Goal: Communication & Community: Answer question/provide support

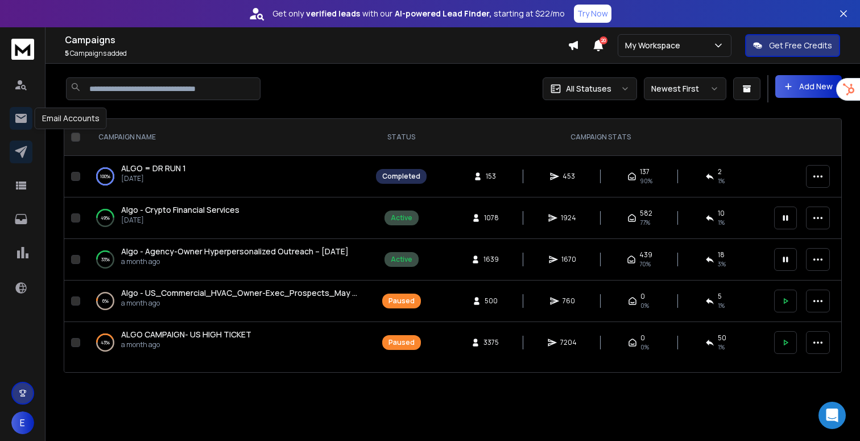
click at [19, 127] on link at bounding box center [21, 118] width 23 height 23
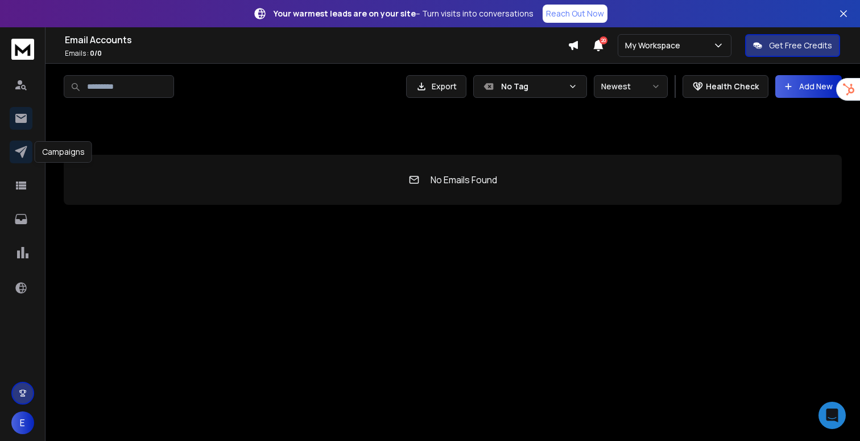
click at [23, 154] on icon at bounding box center [21, 152] width 12 height 12
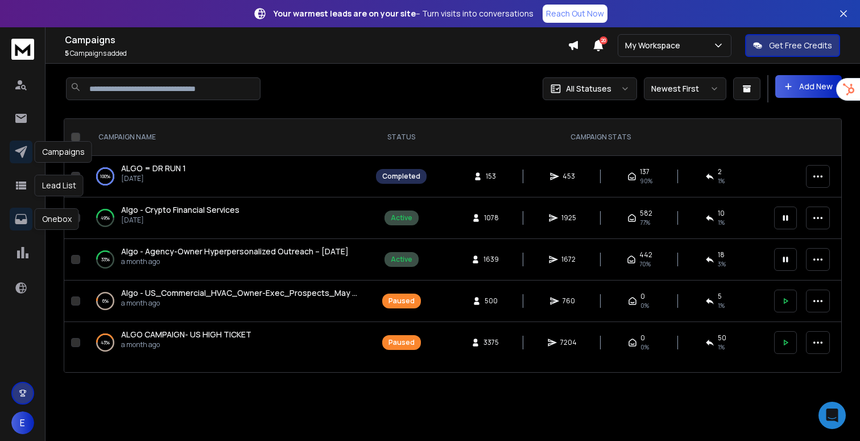
click at [25, 224] on icon at bounding box center [21, 219] width 12 height 10
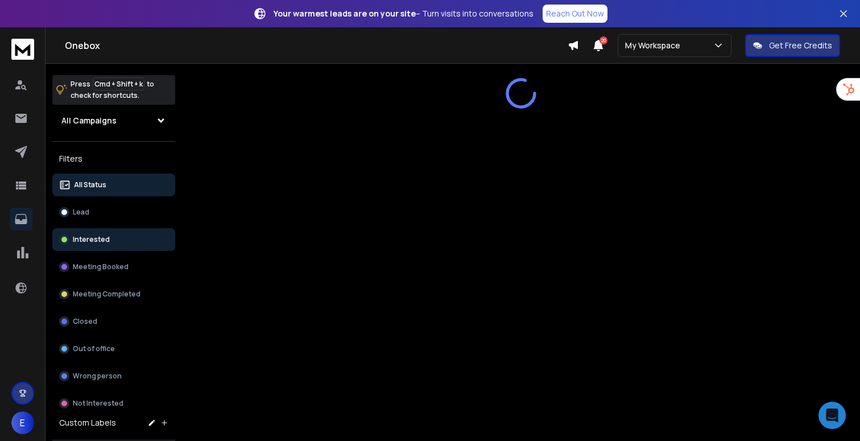
click at [131, 240] on button "Interested" at bounding box center [113, 239] width 123 height 23
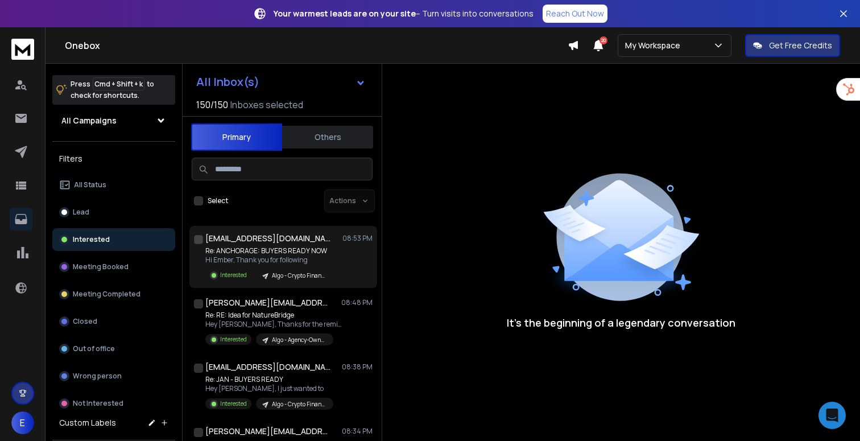
click at [270, 254] on p "Re: ANCHORAGE: BUYERS READY NOW" at bounding box center [269, 250] width 128 height 9
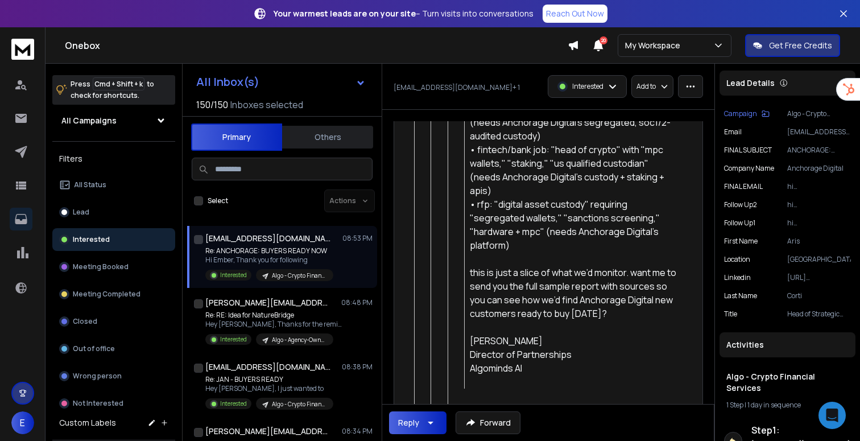
scroll to position [1753, 0]
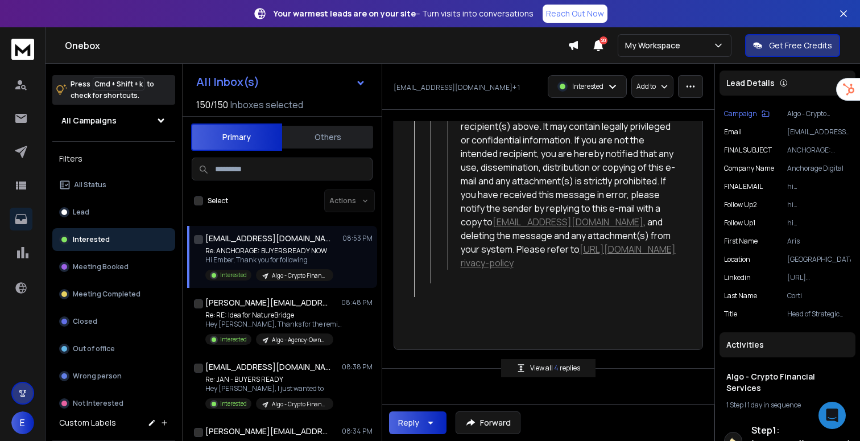
click at [551, 364] on p "View all 4 replies" at bounding box center [555, 368] width 50 height 9
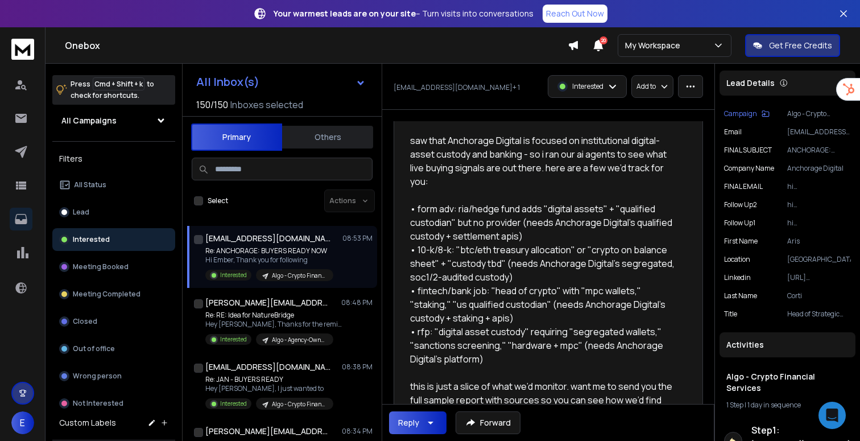
scroll to position [5866, 0]
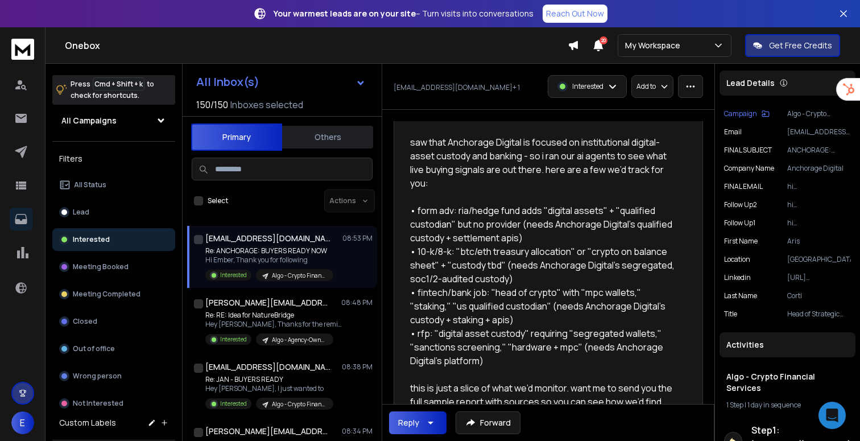
click at [444, 169] on div "hi Aris, saw that Anchorage Digital is focused on institutional digital-asset c…" at bounding box center [543, 265] width 267 height 314
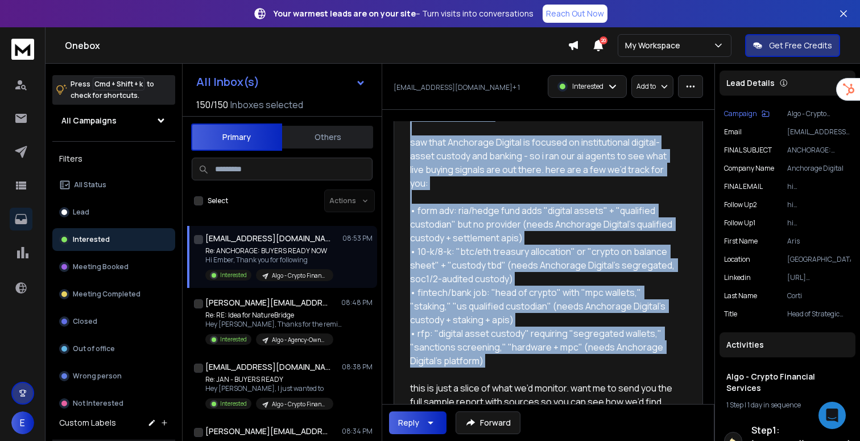
drag, startPoint x: 444, startPoint y: 169, endPoint x: 485, endPoint y: 387, distance: 221.7
click at [485, 387] on div "hi Aris, saw that Anchorage Digital is focused on institutional digital-asset c…" at bounding box center [543, 265] width 267 height 314
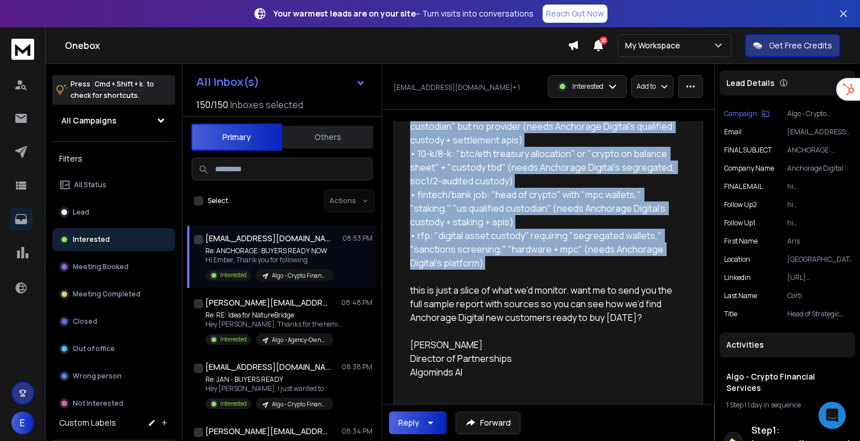
scroll to position [5963, 0]
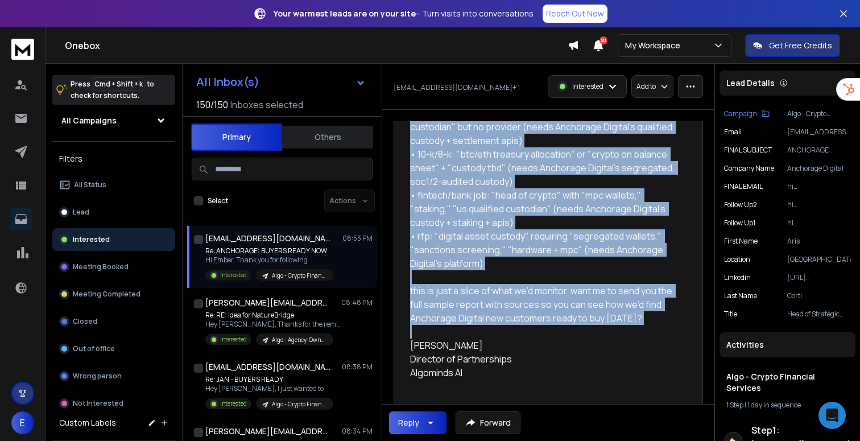
copy div "hi Aris, saw that Anchorage Digital is focused on institutional digital-asset c…"
